Goal: Task Accomplishment & Management: Manage account settings

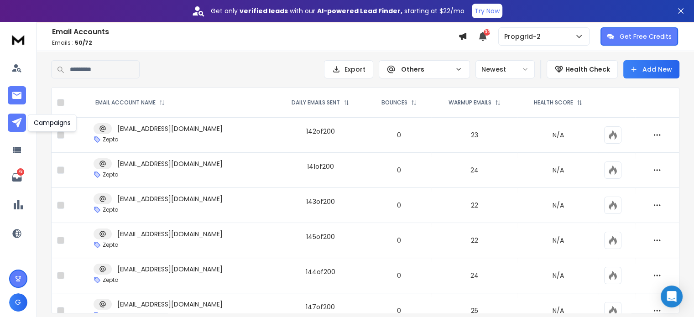
click at [16, 126] on icon at bounding box center [16, 122] width 11 height 11
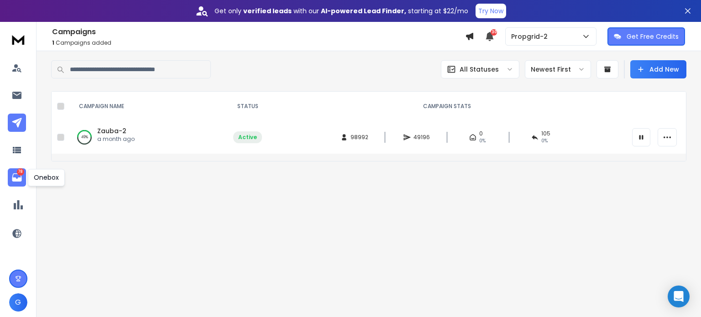
click at [8, 179] on link "78" at bounding box center [17, 177] width 18 height 18
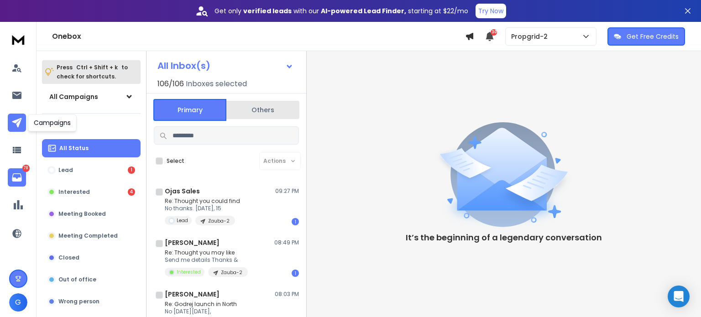
click at [19, 122] on icon at bounding box center [17, 123] width 10 height 10
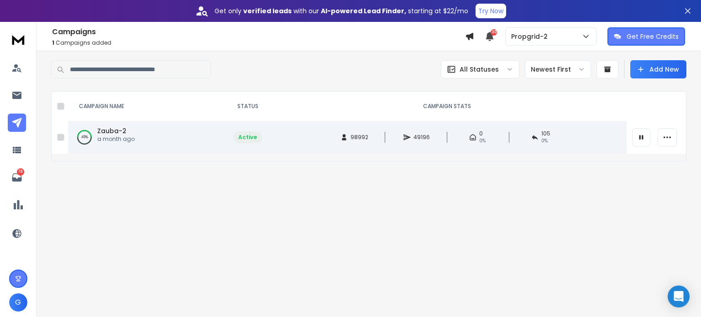
click at [246, 141] on div "Active" at bounding box center [247, 137] width 29 height 12
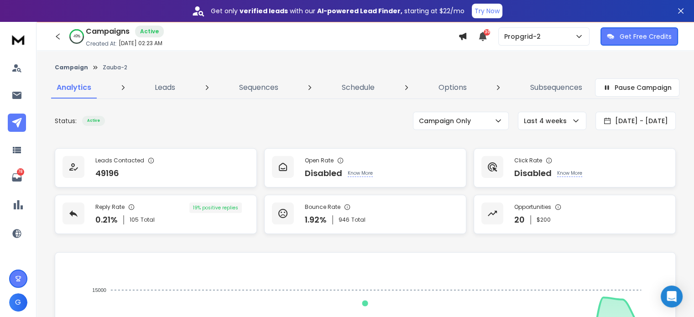
click at [241, 93] on link "Sequences" at bounding box center [259, 88] width 50 height 22
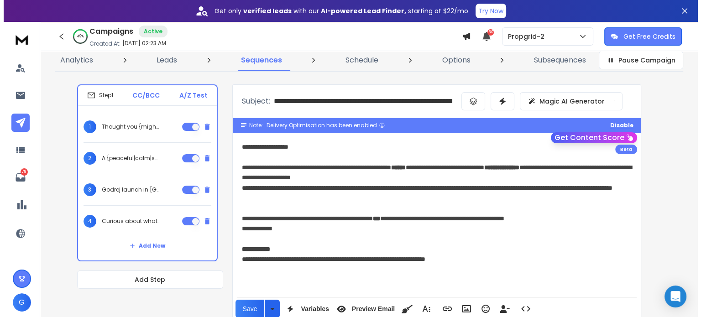
scroll to position [45, 0]
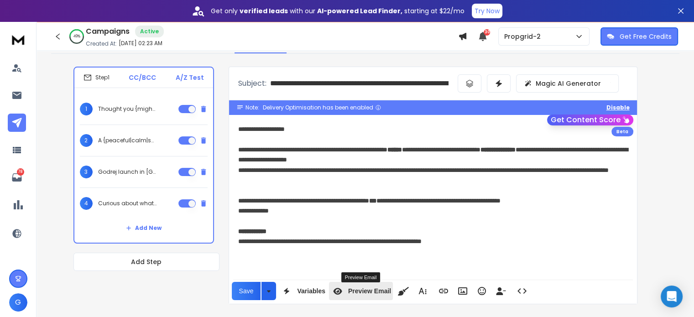
click at [357, 282] on button "Preview Email Preview Email" at bounding box center [361, 291] width 64 height 18
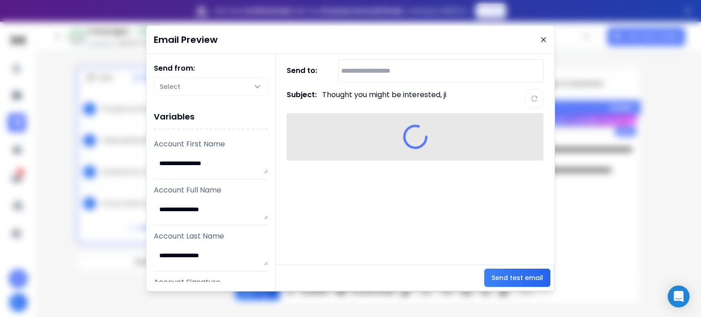
type textarea "**********"
type textarea "*****"
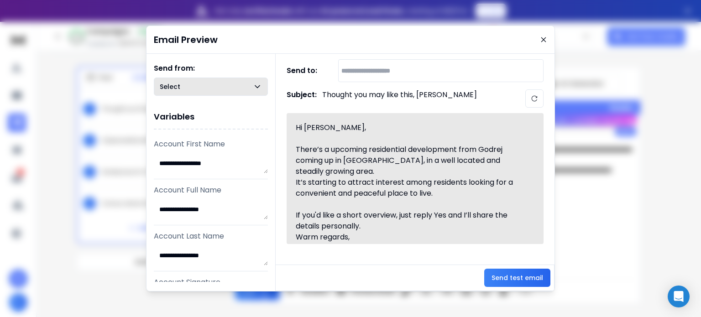
type textarea "******"
type textarea "**********"
type textarea "******"
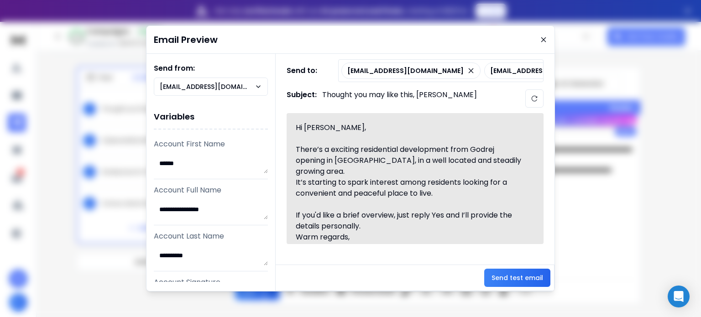
click at [525, 282] on button "Send test email" at bounding box center [517, 278] width 66 height 18
drag, startPoint x: 230, startPoint y: 205, endPoint x: 148, endPoint y: 198, distance: 81.9
click at [148, 198] on div "**********" at bounding box center [210, 172] width 129 height 219
click at [221, 82] on p "[EMAIL_ADDRESS][DOMAIN_NAME]" at bounding box center [207, 86] width 95 height 9
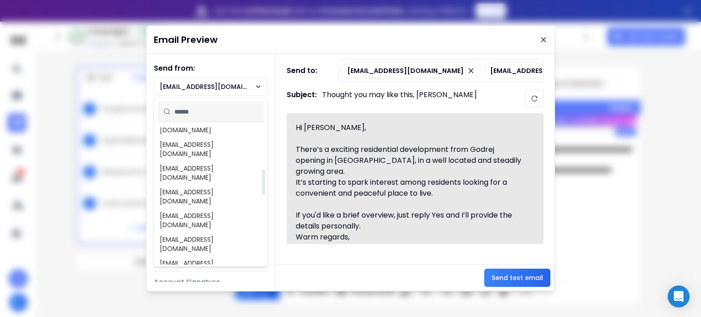
scroll to position [228, 0]
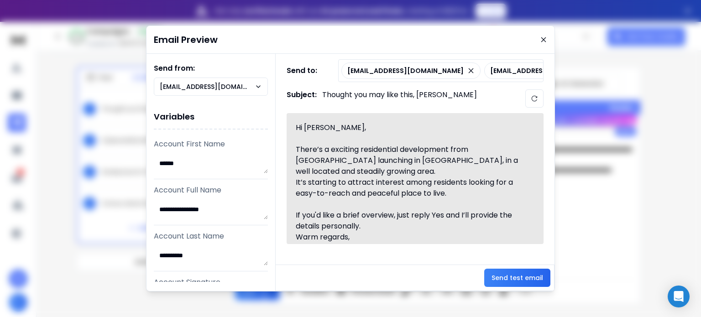
click at [538, 281] on button "Send test email" at bounding box center [517, 278] width 66 height 18
click at [218, 85] on p "[EMAIL_ADDRESS][DOMAIN_NAME]" at bounding box center [207, 86] width 95 height 9
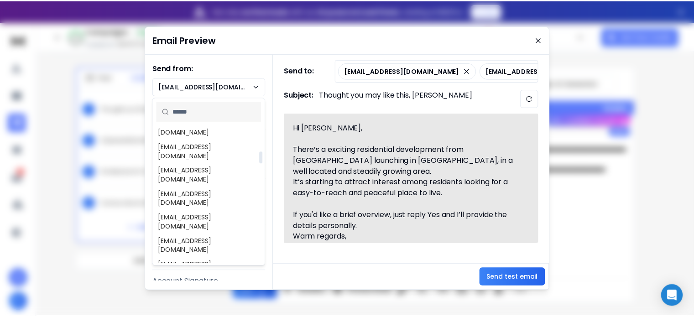
scroll to position [273, 0]
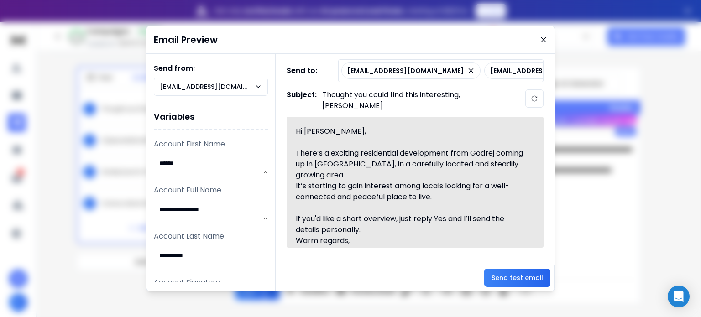
click at [538, 286] on button "Send test email" at bounding box center [517, 278] width 66 height 18
click at [546, 38] on icon at bounding box center [543, 39] width 7 height 7
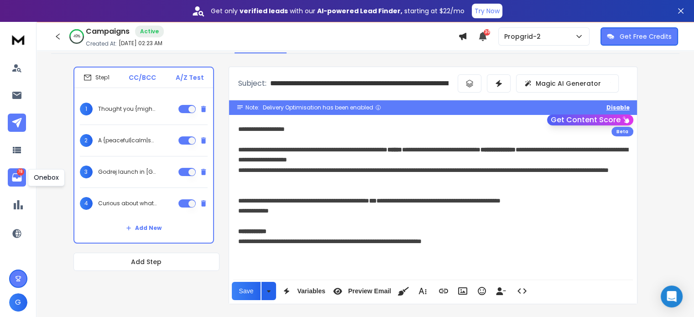
click at [20, 171] on p "78" at bounding box center [20, 171] width 7 height 7
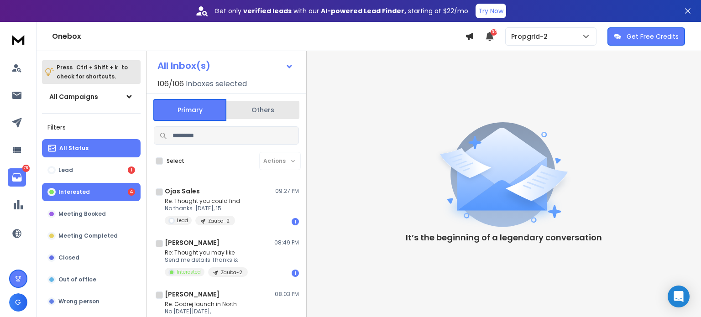
click at [97, 197] on button "Interested 4" at bounding box center [91, 192] width 99 height 18
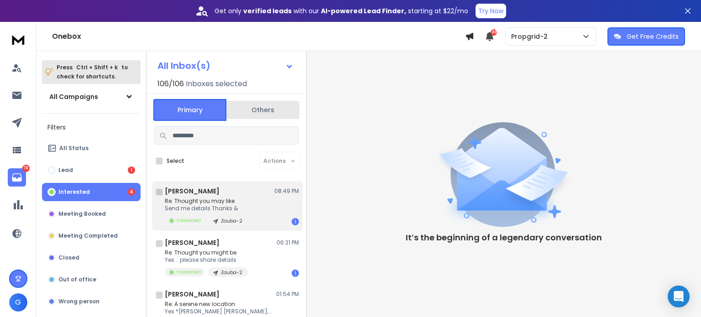
click at [247, 194] on div "[PERSON_NAME] 08:49 PM" at bounding box center [232, 191] width 134 height 9
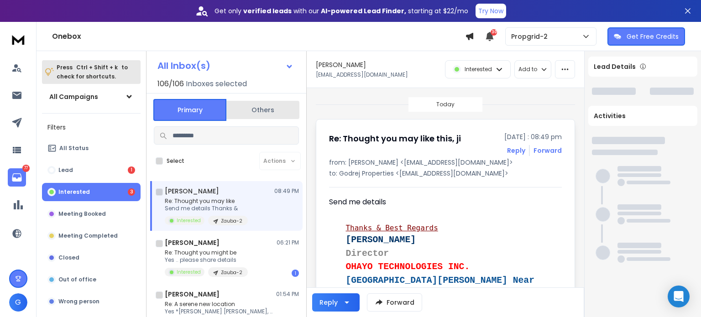
click at [329, 304] on div "Reply" at bounding box center [328, 302] width 18 height 9
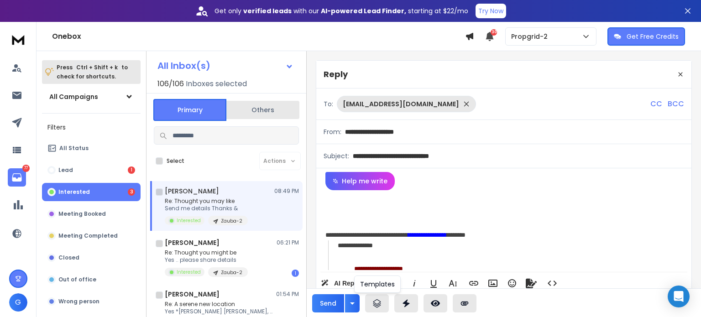
click at [383, 299] on button at bounding box center [377, 303] width 24 height 18
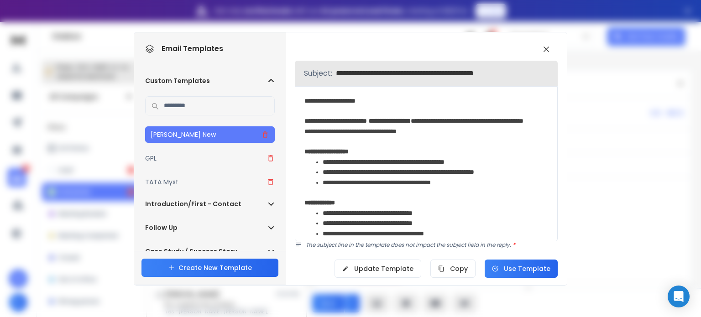
click at [520, 275] on button "Use Template" at bounding box center [521, 269] width 73 height 18
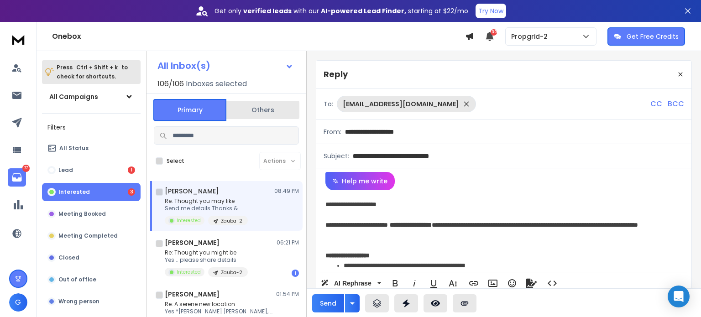
click at [330, 304] on button "Send" at bounding box center [328, 303] width 32 height 18
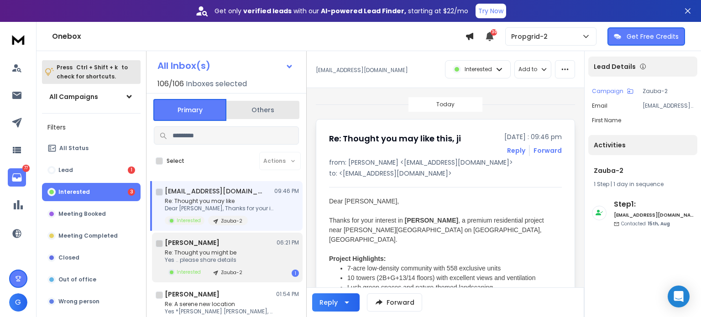
click at [203, 256] on p "Yes .. please share details" at bounding box center [206, 259] width 83 height 7
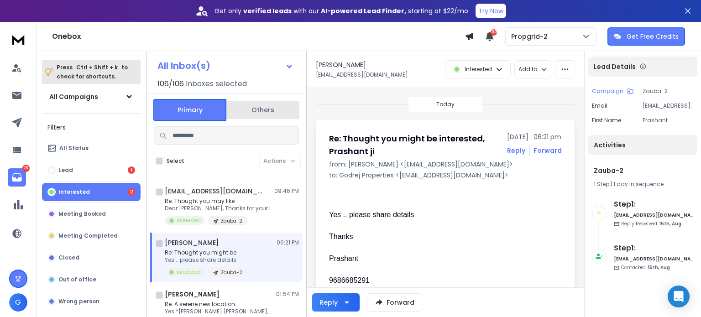
click at [327, 301] on div "Reply" at bounding box center [328, 302] width 18 height 9
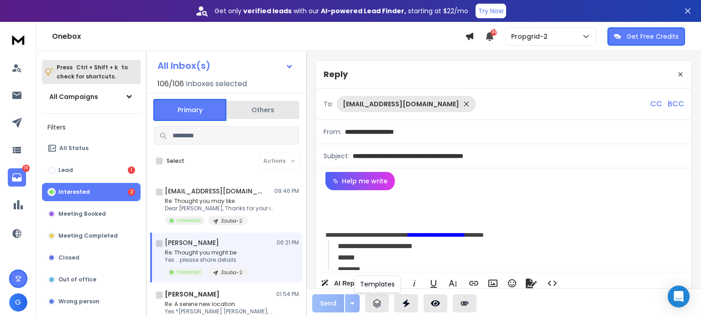
click at [372, 304] on button at bounding box center [377, 303] width 24 height 18
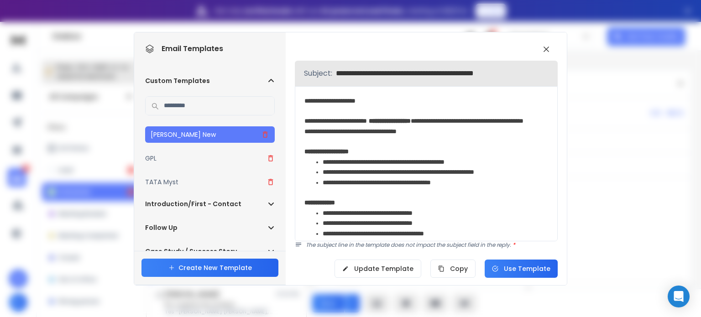
click at [525, 267] on button "Use Template" at bounding box center [521, 269] width 73 height 18
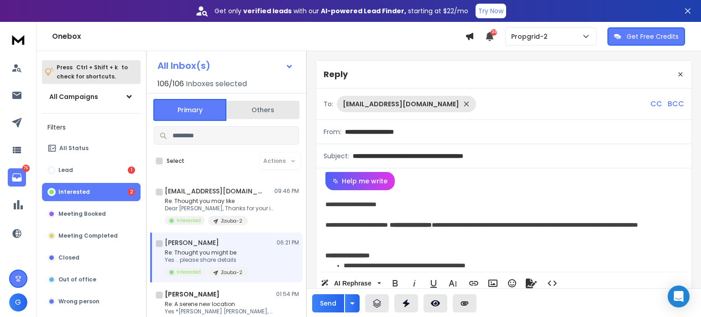
click at [343, 298] on button "Send" at bounding box center [328, 303] width 32 height 18
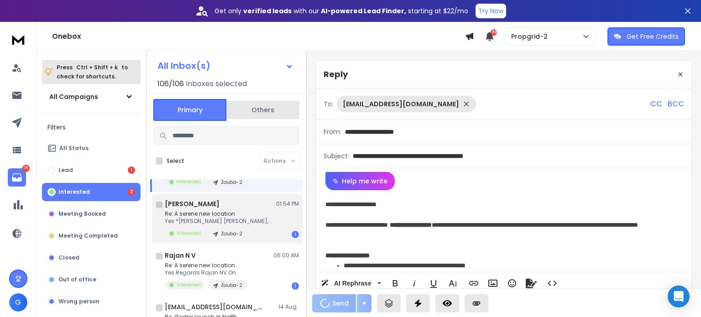
scroll to position [91, 0]
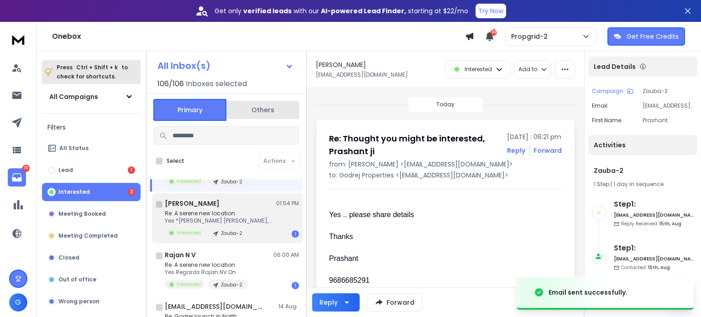
click at [252, 214] on p "Re: A serene new location" at bounding box center [220, 213] width 110 height 7
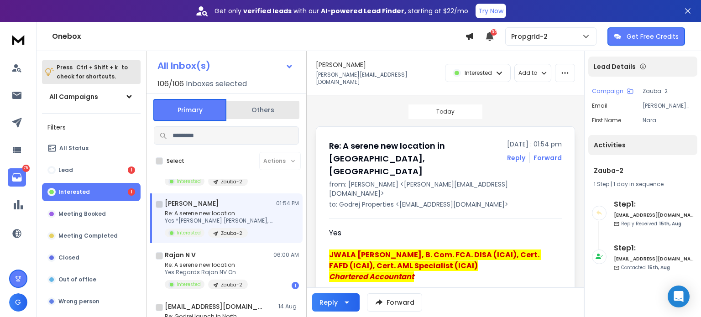
click at [332, 302] on div "Reply" at bounding box center [328, 302] width 18 height 9
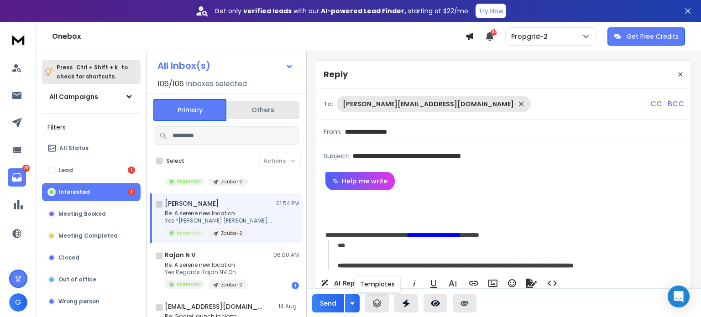
click at [373, 307] on icon at bounding box center [376, 303] width 9 height 9
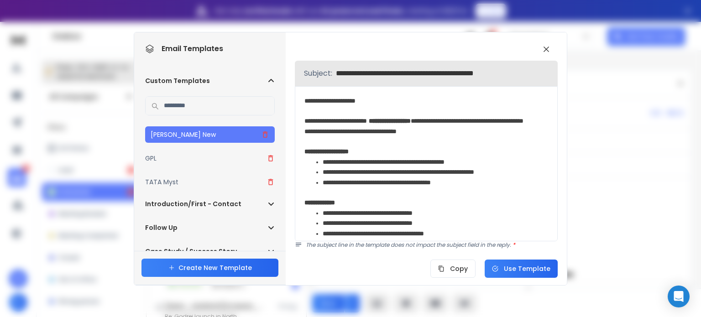
click at [501, 270] on button "Use Template" at bounding box center [521, 269] width 73 height 18
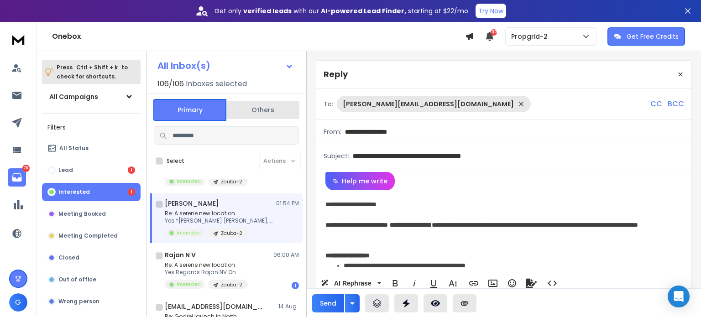
click at [324, 301] on button "Send" at bounding box center [328, 303] width 32 height 18
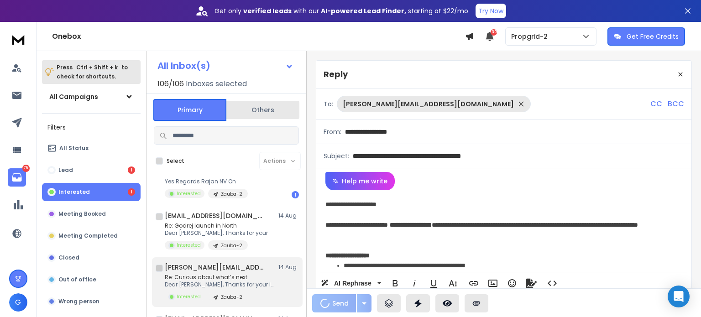
scroll to position [182, 0]
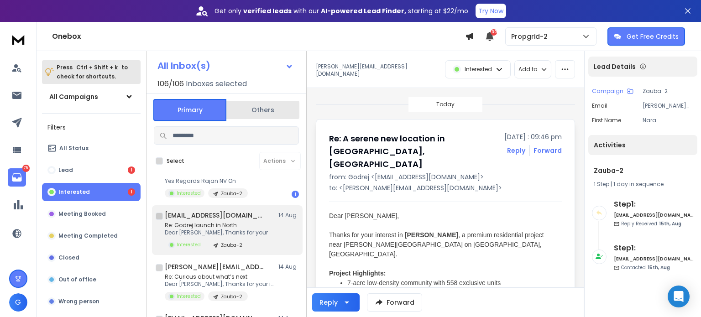
click at [234, 224] on p "Re: Godrej launch in North" at bounding box center [216, 225] width 103 height 7
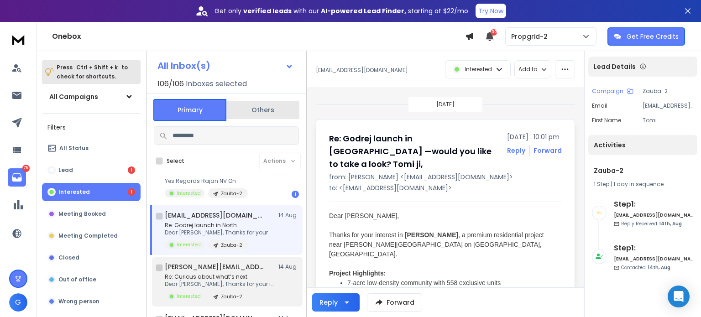
click at [218, 284] on p "Dear [PERSON_NAME], Thanks for your interest" at bounding box center [220, 284] width 110 height 7
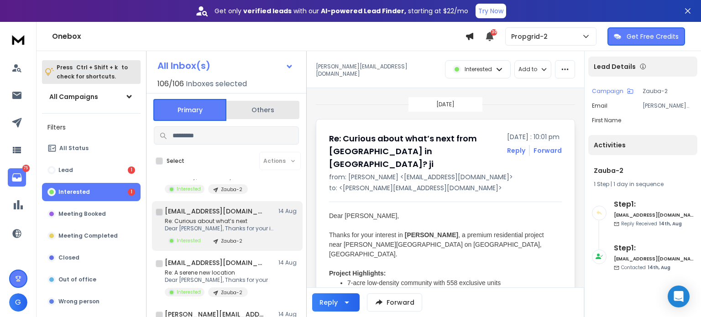
scroll to position [496, 0]
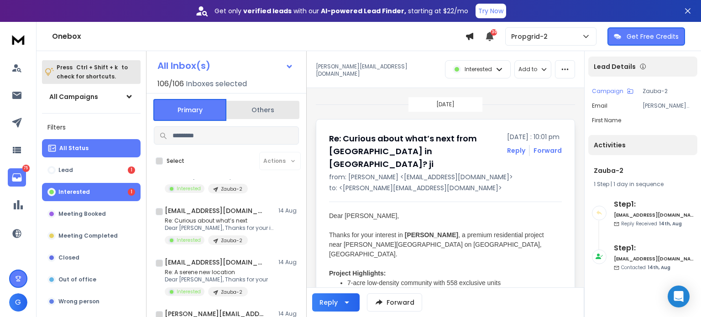
click at [78, 146] on p "All Status" at bounding box center [73, 148] width 29 height 7
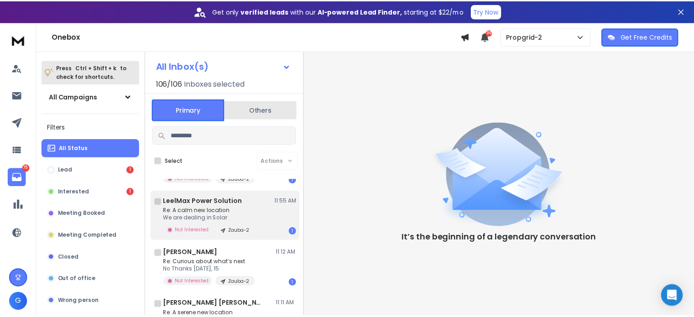
scroll to position [558, 0]
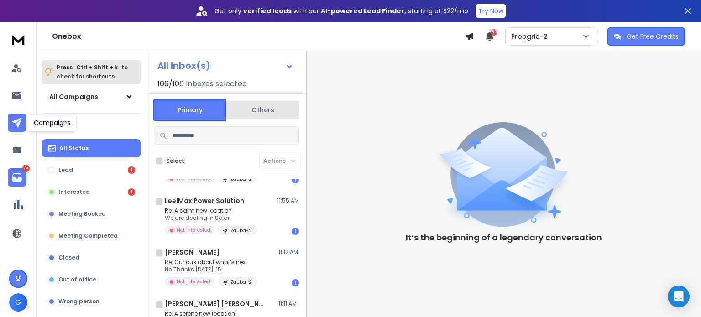
click at [20, 120] on icon at bounding box center [17, 123] width 10 height 10
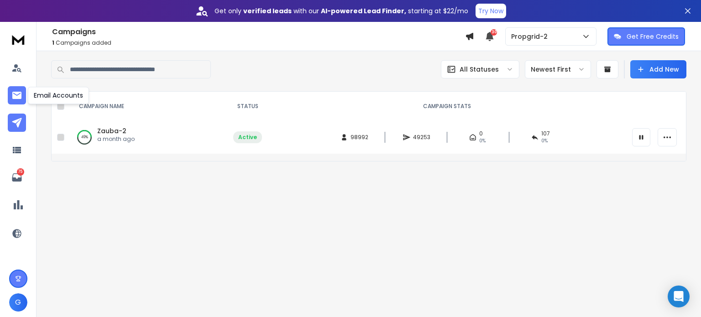
click at [19, 96] on icon at bounding box center [16, 95] width 9 height 7
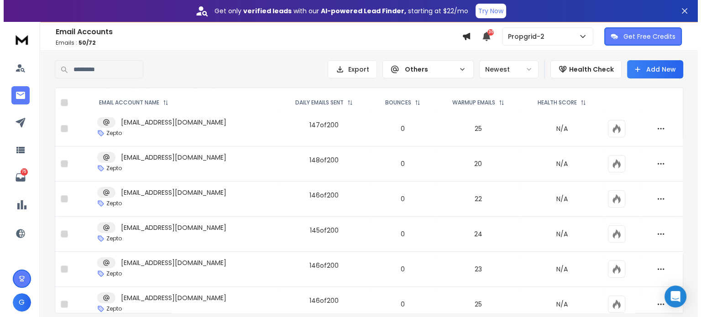
scroll to position [183, 0]
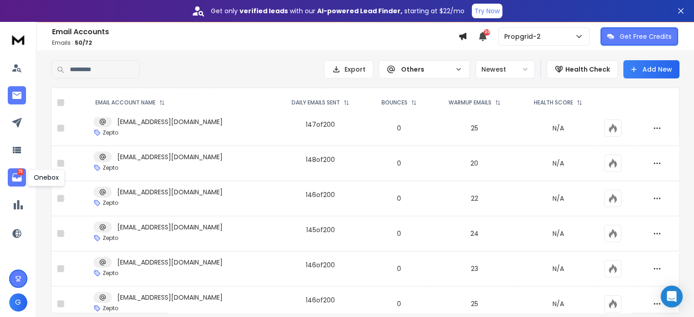
click at [10, 171] on link "75" at bounding box center [17, 177] width 18 height 18
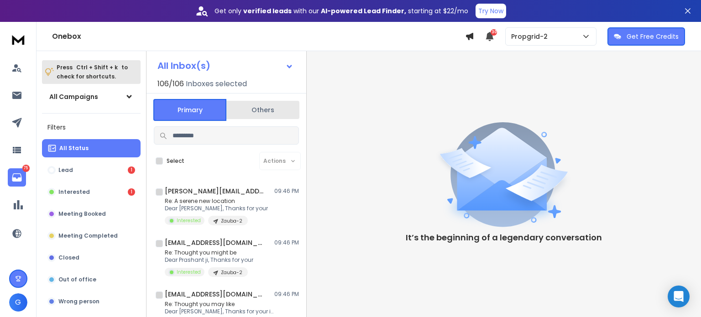
click at [249, 105] on button "Others" at bounding box center [262, 110] width 73 height 20
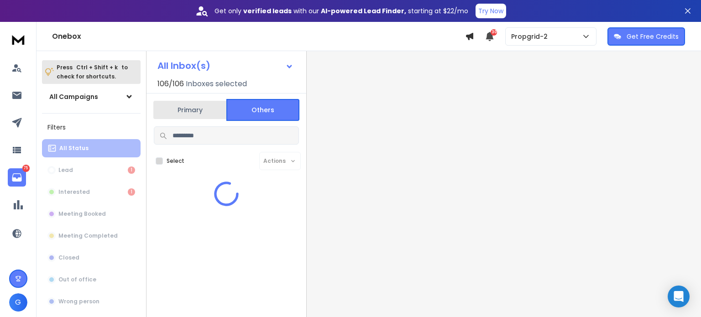
click at [176, 114] on button "Primary" at bounding box center [189, 110] width 73 height 20
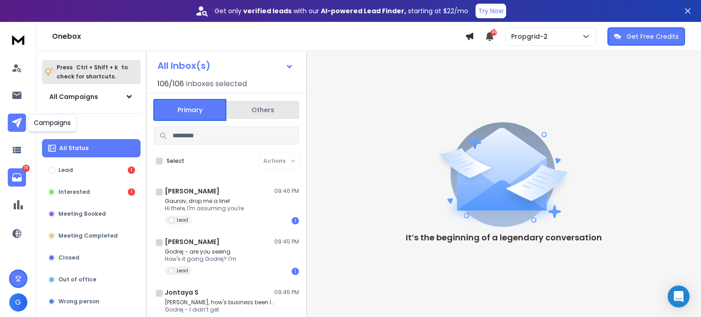
click at [20, 120] on icon at bounding box center [17, 123] width 10 height 10
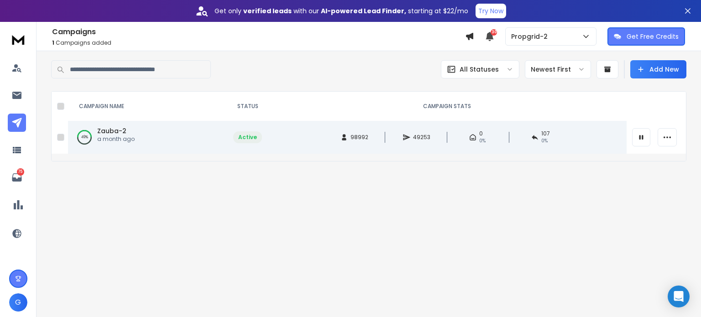
click at [147, 128] on div "49 % Zauba-2 a month ago" at bounding box center [147, 137] width 141 height 22
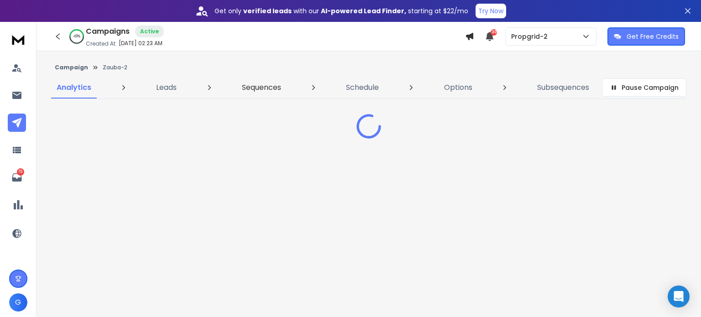
click at [273, 93] on p "Sequences" at bounding box center [261, 87] width 39 height 11
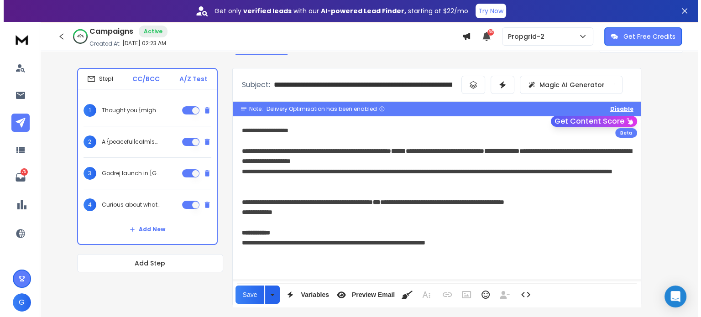
scroll to position [45, 0]
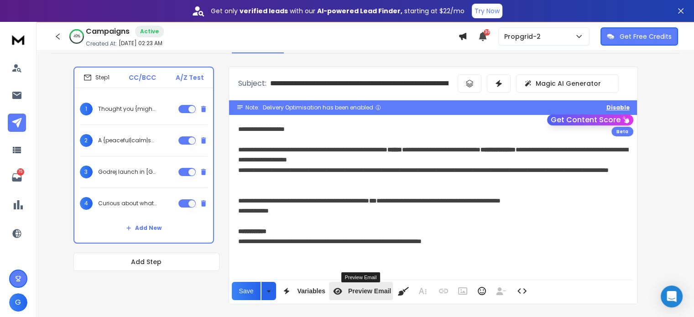
click at [374, 292] on span "Preview Email" at bounding box center [369, 291] width 47 height 8
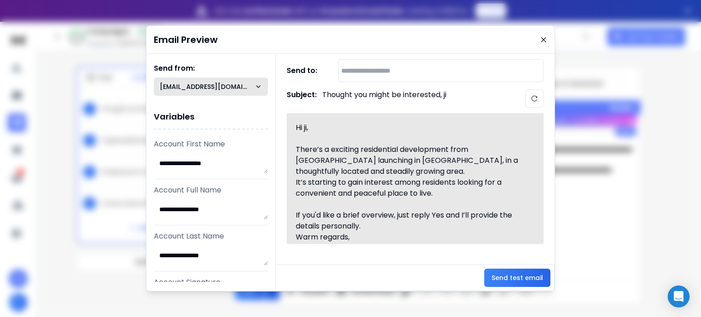
click at [212, 94] on button "[EMAIL_ADDRESS][DOMAIN_NAME]" at bounding box center [211, 87] width 114 height 18
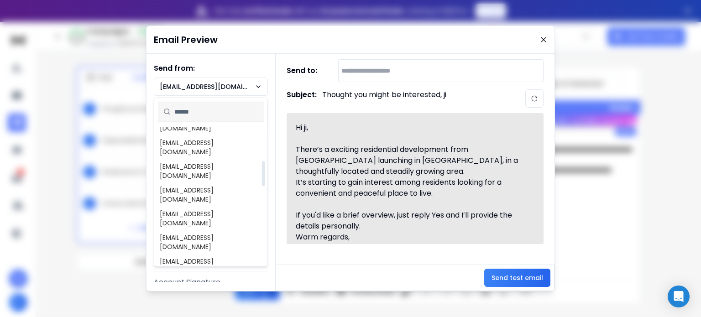
scroll to position [183, 0]
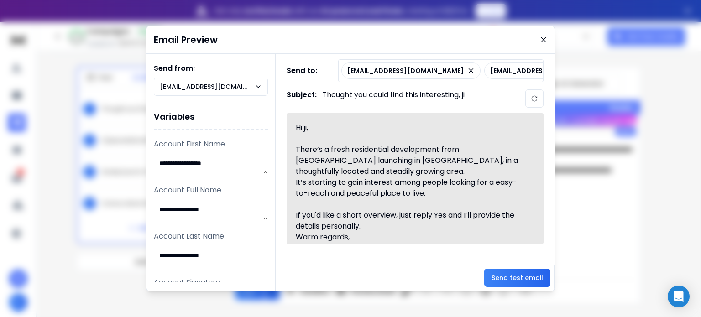
click at [511, 273] on button "Send test email" at bounding box center [517, 278] width 66 height 18
click at [530, 104] on button at bounding box center [534, 98] width 18 height 18
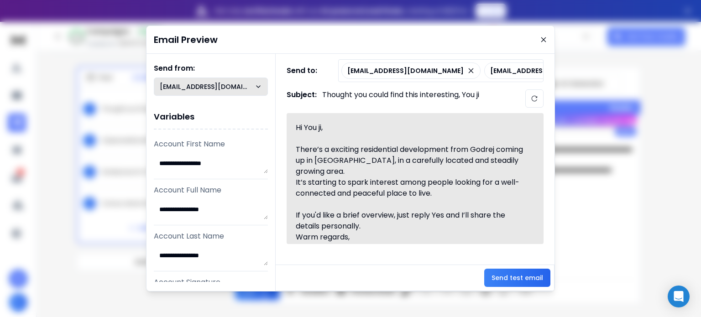
click at [235, 89] on p "[EMAIL_ADDRESS][DOMAIN_NAME]" at bounding box center [207, 86] width 95 height 9
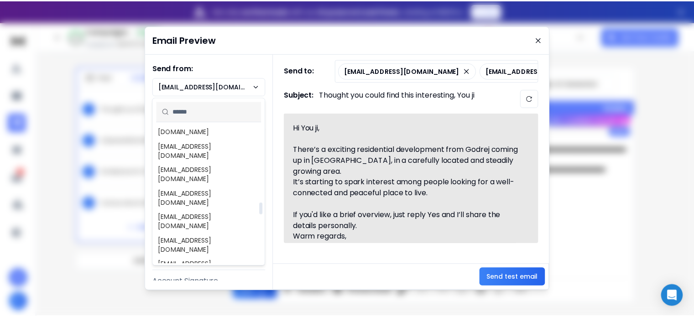
scroll to position [867, 0]
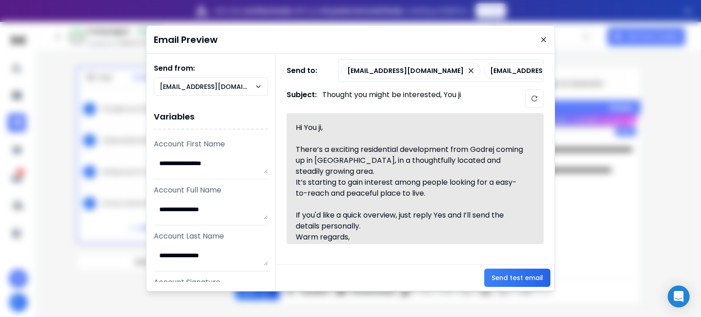
click at [518, 281] on button "Send test email" at bounding box center [517, 278] width 66 height 18
click at [544, 39] on icon at bounding box center [543, 39] width 5 height 5
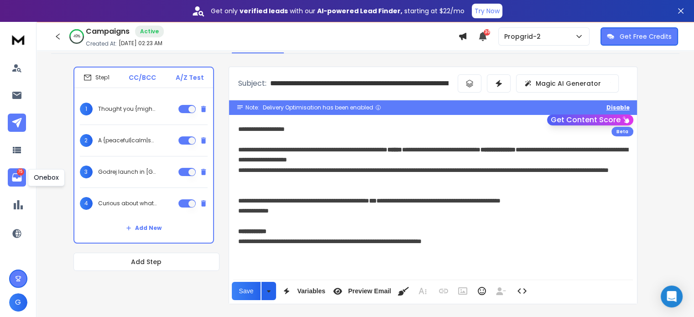
click at [22, 174] on p "75" at bounding box center [20, 171] width 7 height 7
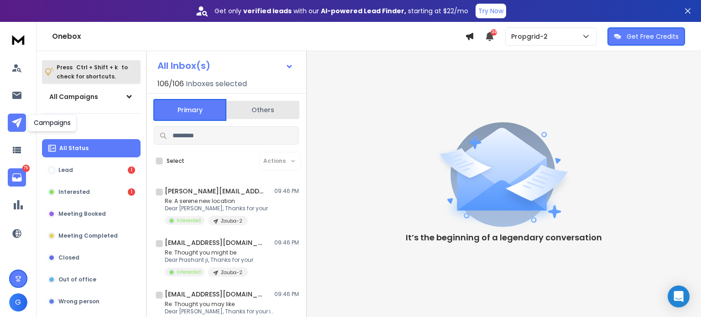
click at [16, 129] on link at bounding box center [17, 123] width 18 height 18
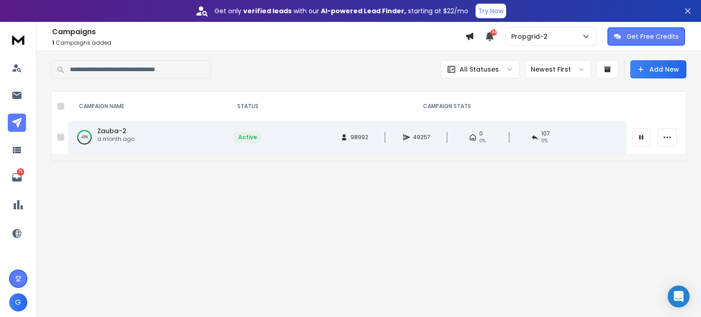
click at [475, 129] on td "98992 49257 0 0% 107 0 %" at bounding box center [446, 137] width 359 height 33
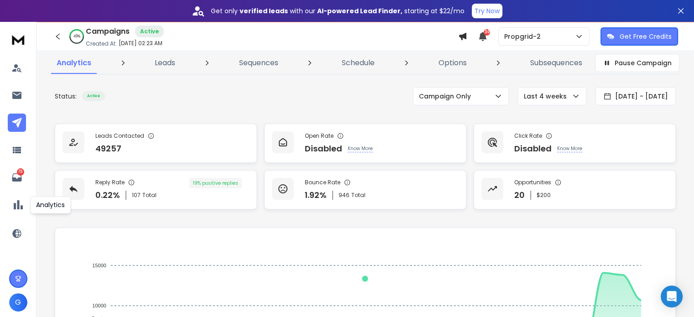
drag, startPoint x: 100, startPoint y: 118, endPoint x: 89, endPoint y: 54, distance: 64.7
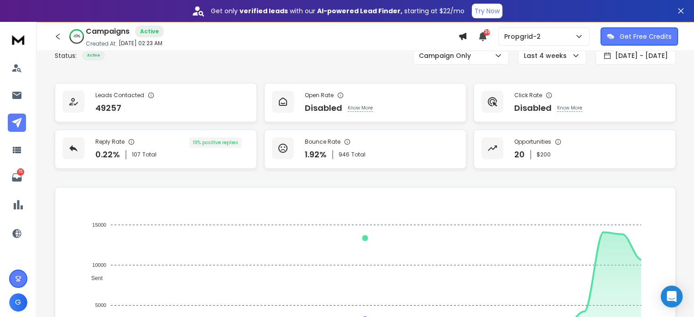
scroll to position [65, 0]
